Goal: Information Seeking & Learning: Get advice/opinions

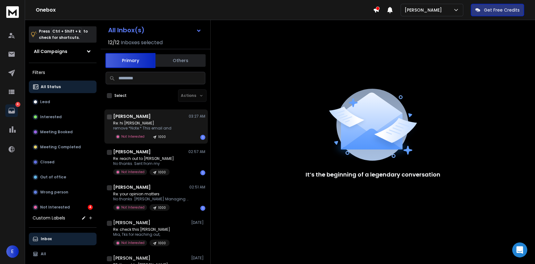
click at [171, 117] on div "[PERSON_NAME] 03:27 AM" at bounding box center [159, 116] width 92 height 6
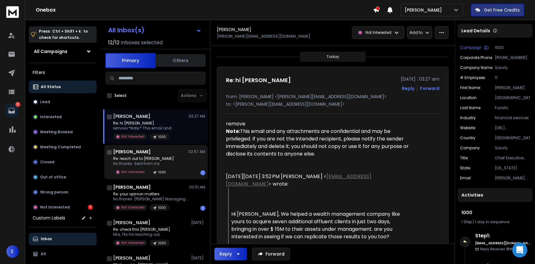
click at [131, 158] on p "Re: reach out to [PERSON_NAME]" at bounding box center [143, 158] width 61 height 5
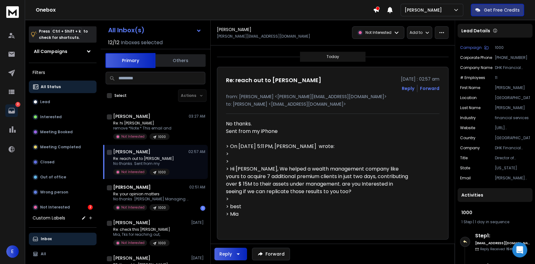
click at [131, 157] on p "Re: reach out to [PERSON_NAME]" at bounding box center [143, 158] width 61 height 5
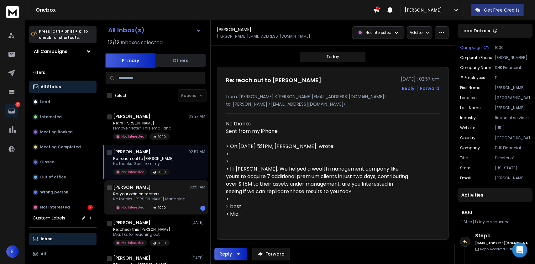
click at [145, 194] on p "Re: your opinion matters" at bounding box center [150, 193] width 75 height 5
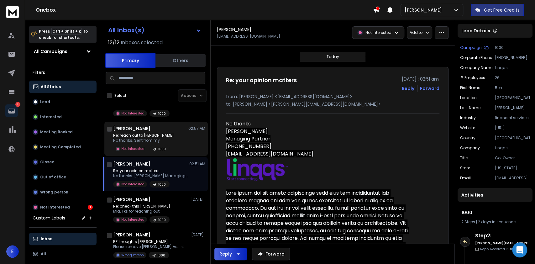
scroll to position [24, 0]
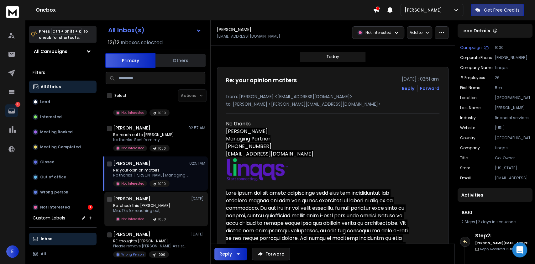
click at [154, 195] on div "[PERSON_NAME] [DATE] Re: check this [PERSON_NAME], Tks for reaching out, Not In…" at bounding box center [155, 209] width 103 height 34
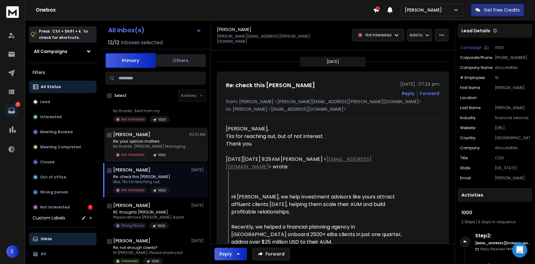
scroll to position [65, 0]
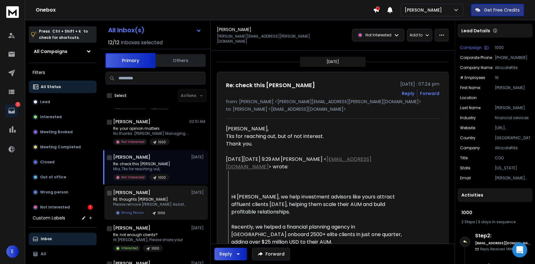
click at [169, 194] on div "[PERSON_NAME] [DATE]" at bounding box center [159, 192] width 92 height 6
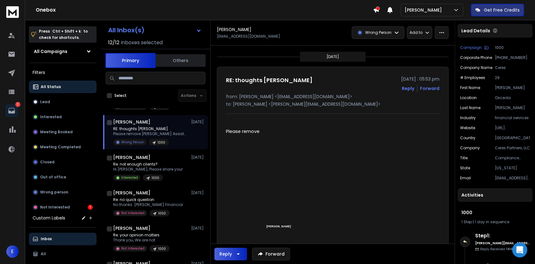
scroll to position [149, 0]
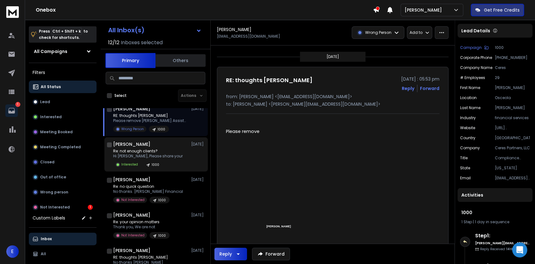
click at [163, 159] on div "Re: not enough clients? Hi [PERSON_NAME], Please share your Interested 1000" at bounding box center [148, 158] width 70 height 19
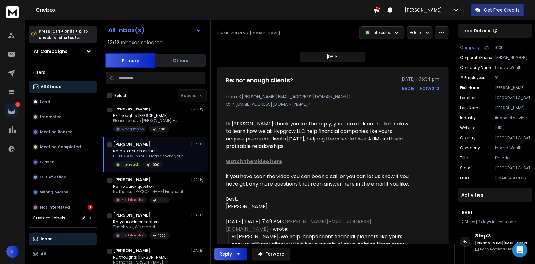
click at [338, 60] on div "[DATE]" at bounding box center [332, 57] width 65 height 10
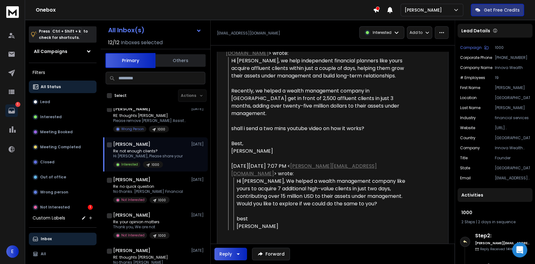
scroll to position [213, 0]
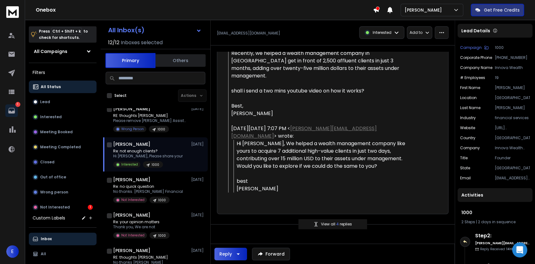
click at [333, 223] on p "View all 4 replies" at bounding box center [336, 224] width 31 height 5
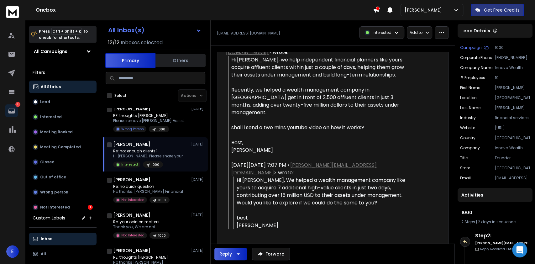
scroll to position [631, 0]
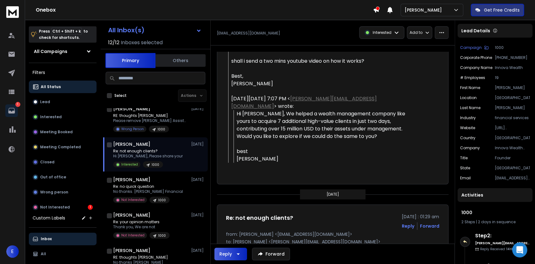
click at [446, 30] on button "button" at bounding box center [442, 32] width 14 height 13
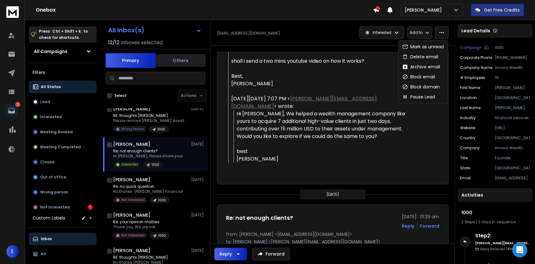
click at [337, 110] on div "Hi [PERSON_NAME], We helped a wealth management company like yours to acquire 7…" at bounding box center [323, 125] width 172 height 30
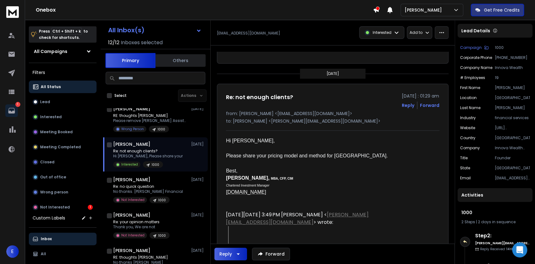
scroll to position [732, 0]
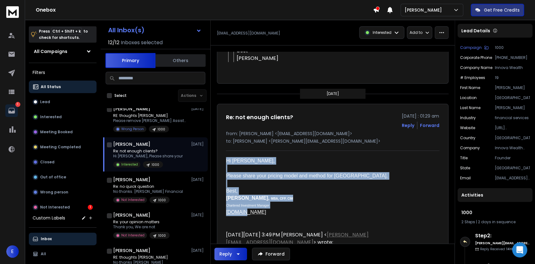
drag, startPoint x: 227, startPoint y: 154, endPoint x: 253, endPoint y: 207, distance: 59.1
click at [253, 207] on div "Hi [PERSON_NAME], Please share your pricing model and method for [GEOGRAPHIC_DA…" at bounding box center [317, 190] width 183 height 66
click at [253, 208] on p "[DOMAIN_NAME]" at bounding box center [317, 212] width 183 height 8
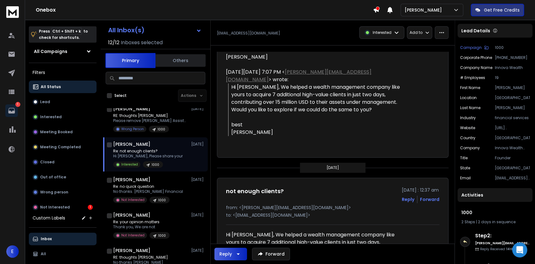
scroll to position [1365, 0]
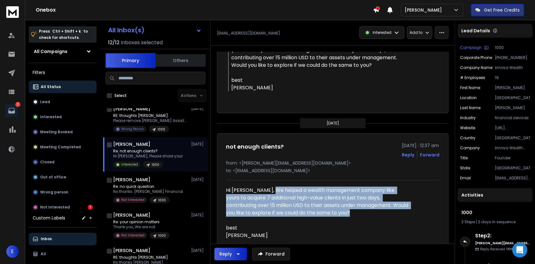
drag, startPoint x: 270, startPoint y: 160, endPoint x: 345, endPoint y: 184, distance: 78.4
click at [345, 186] on div "Hi [PERSON_NAME], We helped a wealth management company like yours to acquire 7…" at bounding box center [317, 201] width 183 height 30
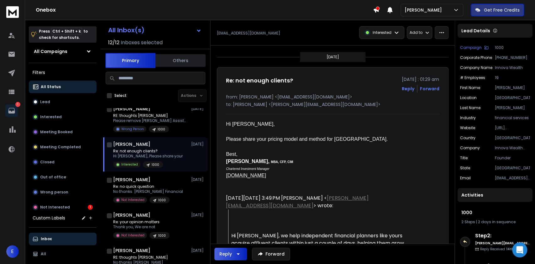
scroll to position [782, 0]
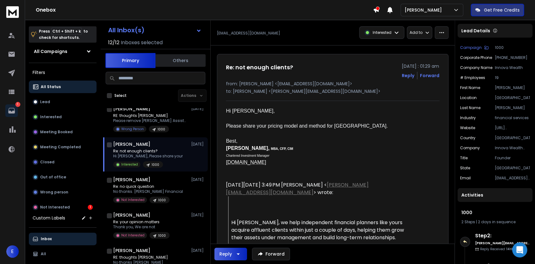
click at [157, 148] on div "[PERSON_NAME] [DATE] Re: not enough clients? Hi [PERSON_NAME], Please share you…" at bounding box center [159, 154] width 92 height 27
